Goal: Task Accomplishment & Management: Use online tool/utility

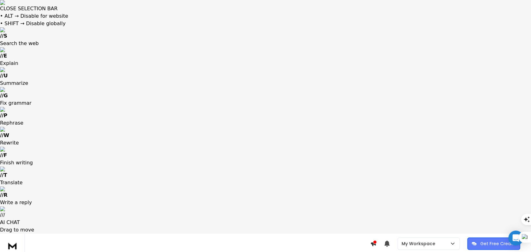
drag, startPoint x: 246, startPoint y: 35, endPoint x: 311, endPoint y: 37, distance: 65.0
drag, startPoint x: 311, startPoint y: 37, endPoint x: 243, endPoint y: 35, distance: 68.7
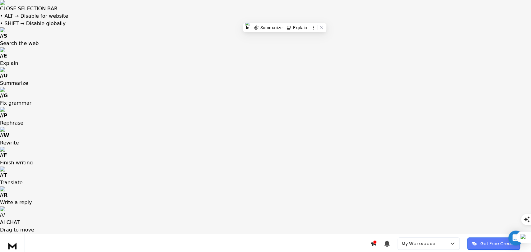
drag, startPoint x: 243, startPoint y: 35, endPoint x: 324, endPoint y: 31, distance: 81.9
drag, startPoint x: 311, startPoint y: 36, endPoint x: 245, endPoint y: 31, distance: 66.4
